Goal: Task Accomplishment & Management: Manage account settings

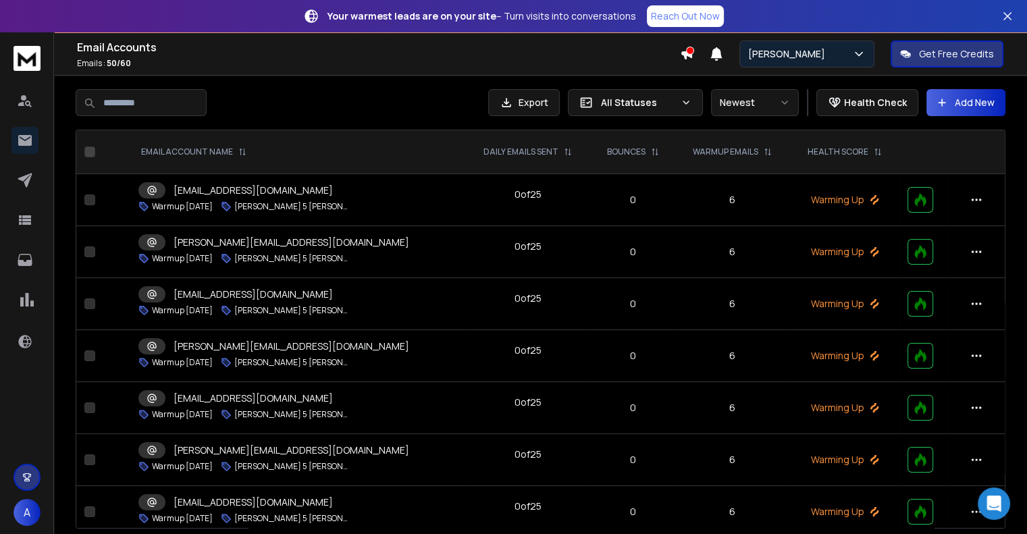
click at [783, 57] on p "Tom Culligan" at bounding box center [789, 54] width 82 height 14
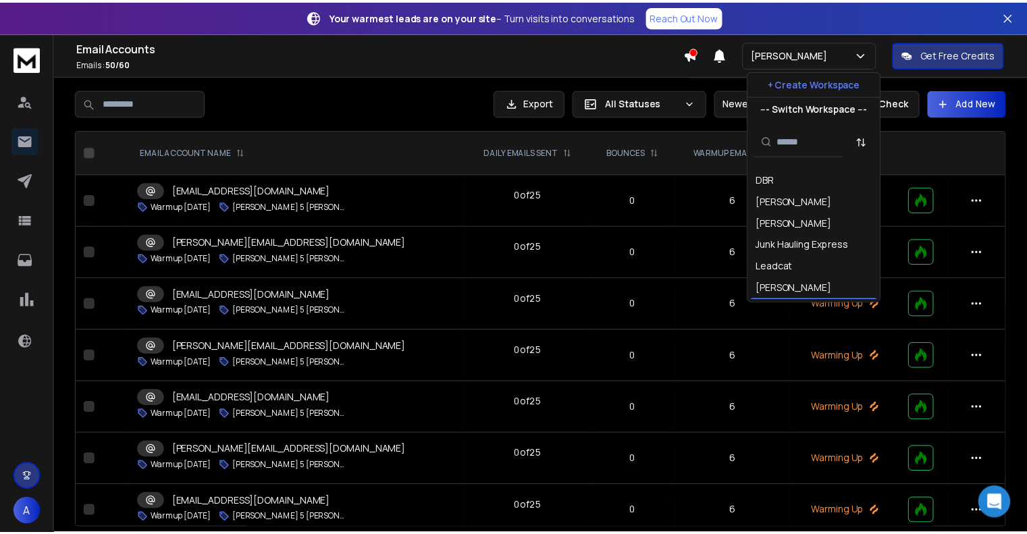
scroll to position [59, 0]
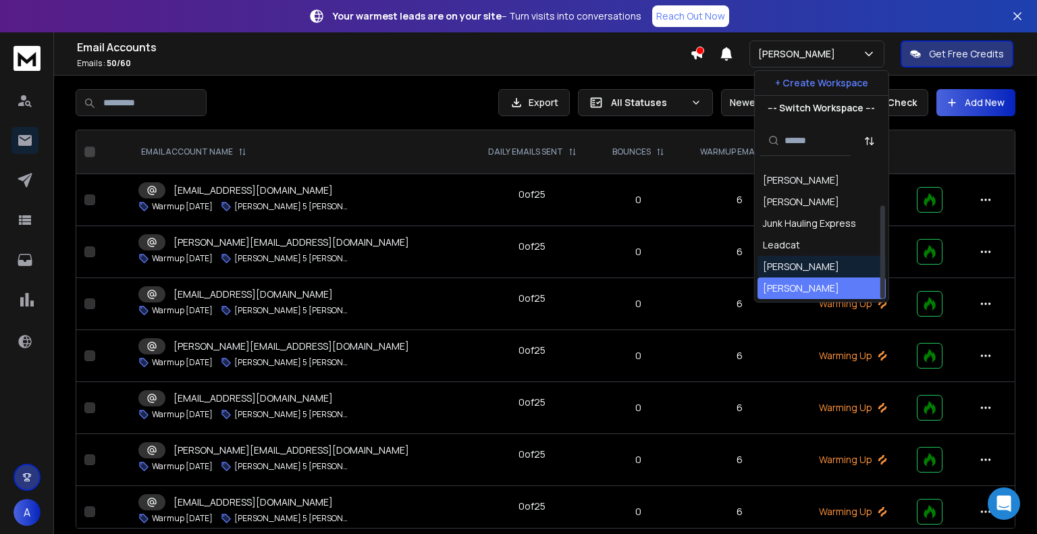
click at [810, 261] on div "[PERSON_NAME]" at bounding box center [801, 267] width 76 height 14
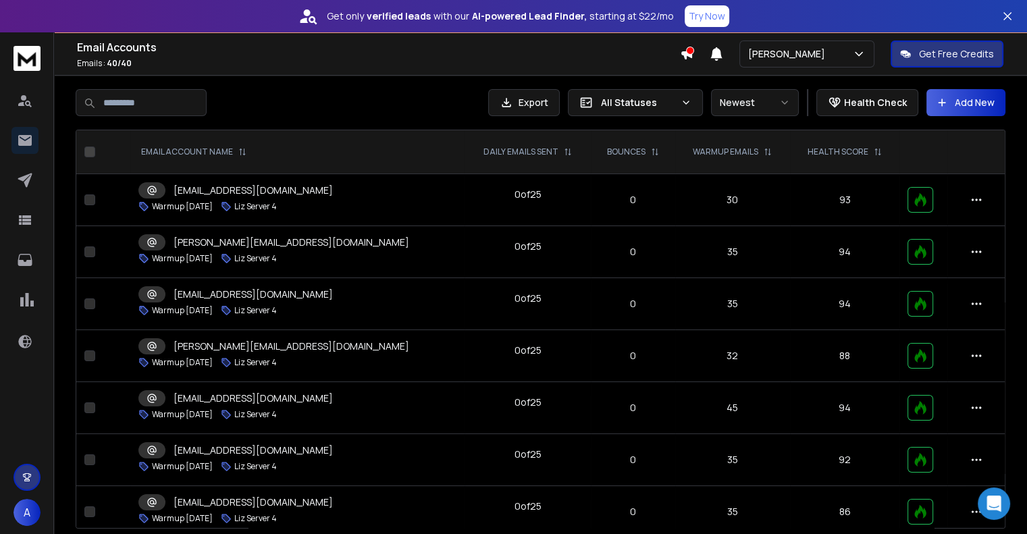
click at [411, 101] on div at bounding box center [278, 102] width 405 height 27
click at [267, 197] on p "[EMAIL_ADDRESS][DOMAIN_NAME]" at bounding box center [253, 191] width 159 height 14
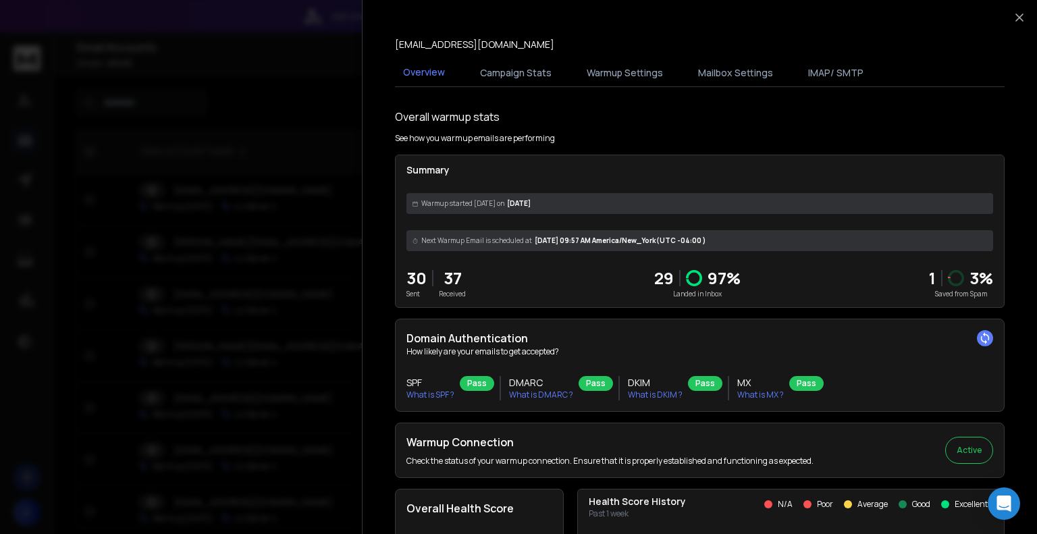
click at [517, 67] on button "Campaign Stats" at bounding box center [516, 73] width 88 height 30
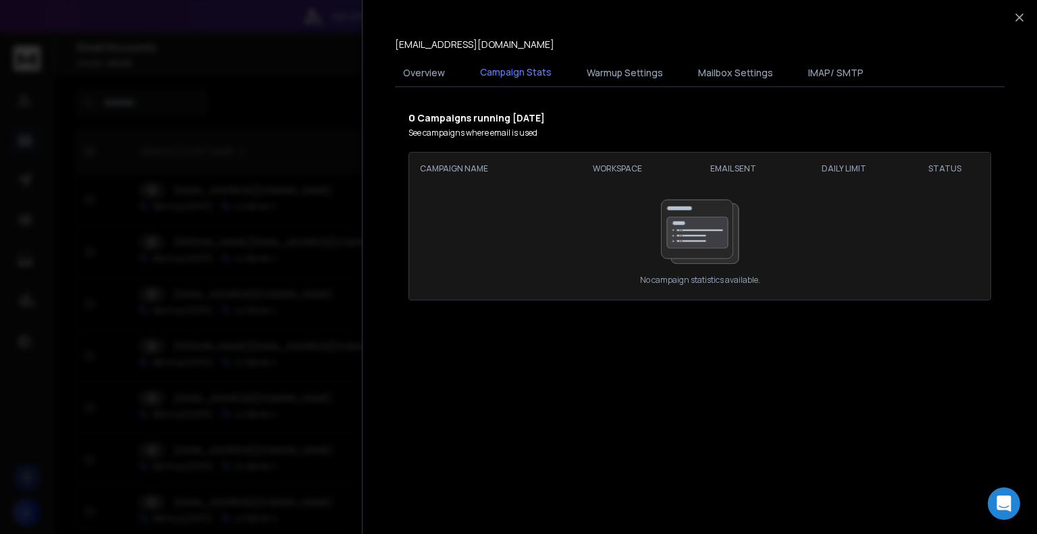
click at [615, 61] on button "Warmup Settings" at bounding box center [625, 73] width 93 height 30
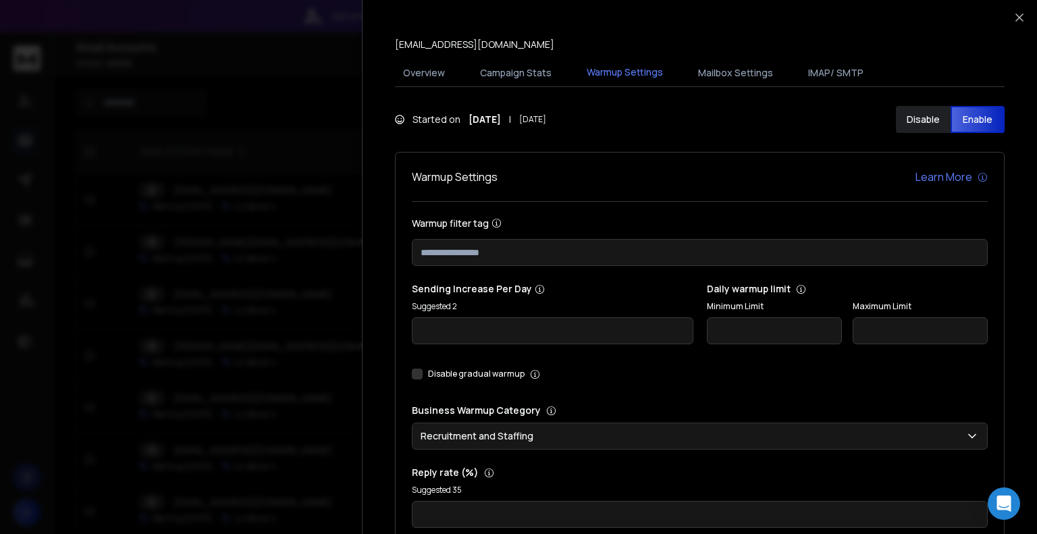
click at [750, 65] on button "Mailbox Settings" at bounding box center [735, 73] width 91 height 30
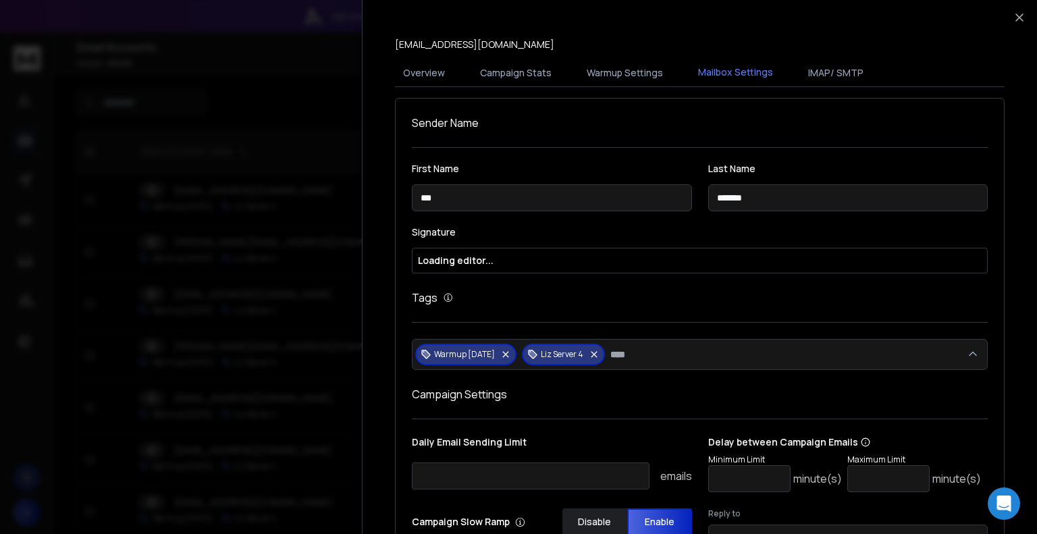
click at [429, 67] on button "Overview" at bounding box center [424, 73] width 58 height 30
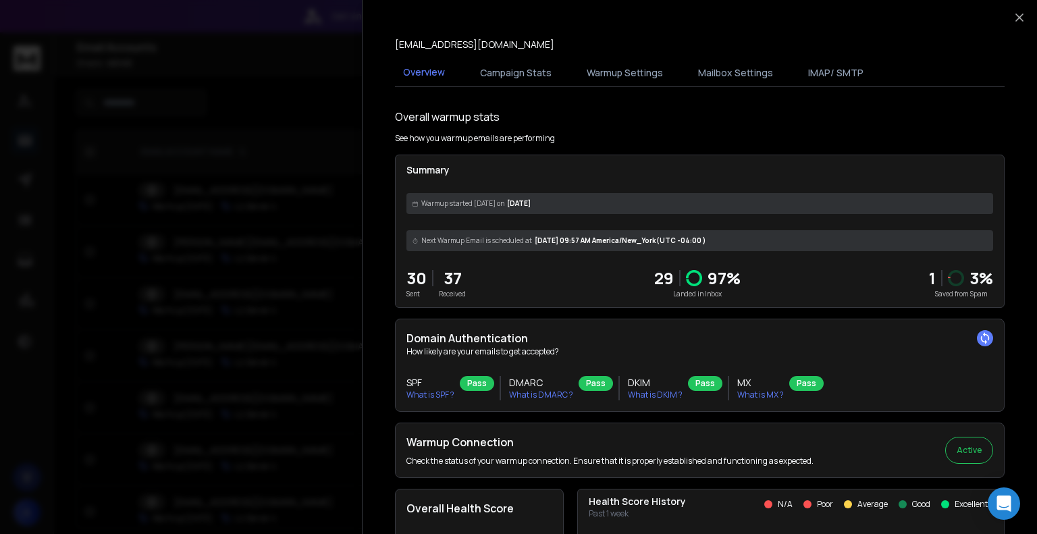
click at [1016, 22] on icon "button" at bounding box center [1020, 18] width 14 height 14
